Goal: Task Accomplishment & Management: Manage account settings

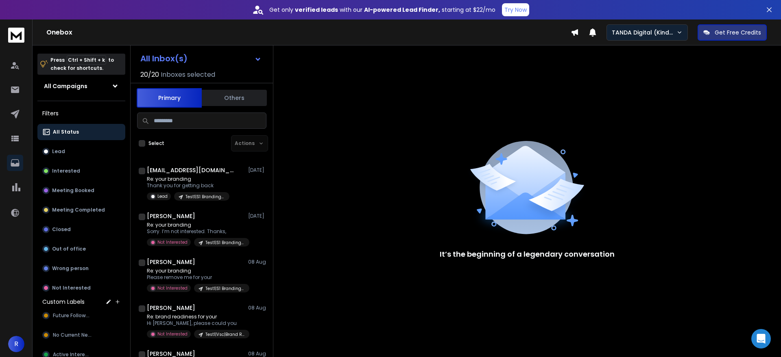
click at [648, 32] on p "TANDA Digital (Kind Studio)" at bounding box center [643, 32] width 65 height 8
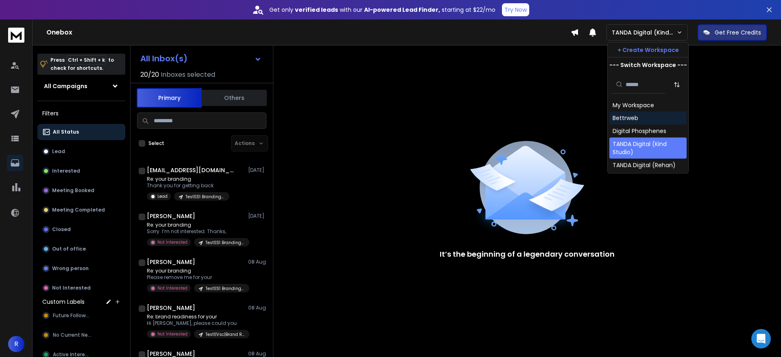
click at [645, 118] on div "Bettrweb" at bounding box center [647, 118] width 77 height 13
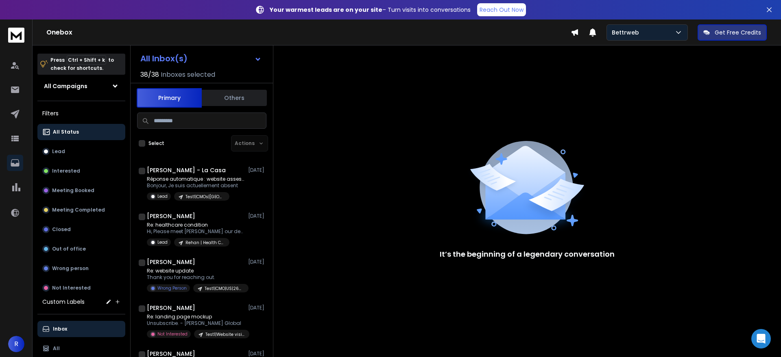
click at [633, 35] on p "Bettrweb" at bounding box center [626, 32] width 30 height 8
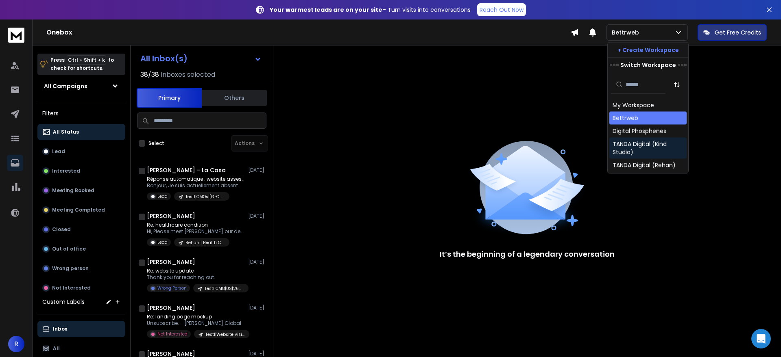
click at [639, 144] on div "TANDA Digital (Kind Studio)" at bounding box center [647, 148] width 71 height 16
